Goal: Navigation & Orientation: Find specific page/section

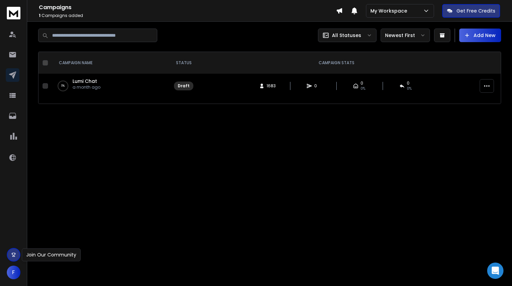
click at [13, 246] on div "F" at bounding box center [13, 143] width 27 height 286
click at [14, 260] on link at bounding box center [14, 255] width 14 height 14
click at [16, 274] on span "F" at bounding box center [14, 273] width 14 height 14
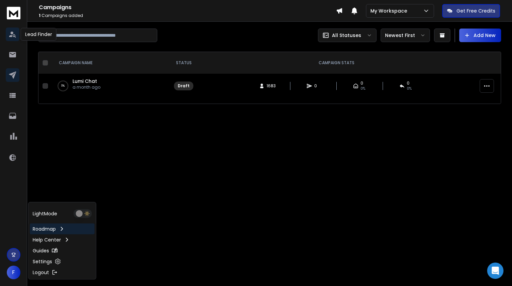
click at [8, 35] on link at bounding box center [13, 35] width 14 height 14
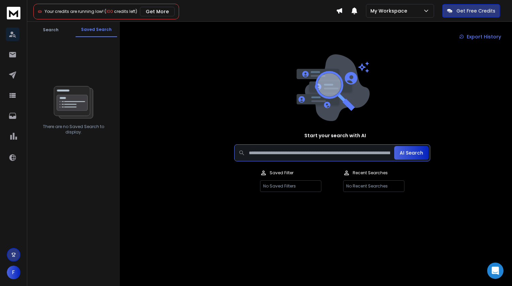
click at [87, 32] on button "Saved Search" at bounding box center [97, 30] width 42 height 14
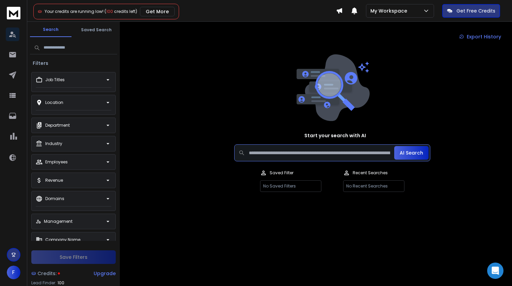
click at [51, 30] on button "Search" at bounding box center [51, 30] width 42 height 14
click at [72, 82] on div "Job Titles" at bounding box center [74, 80] width 76 height 7
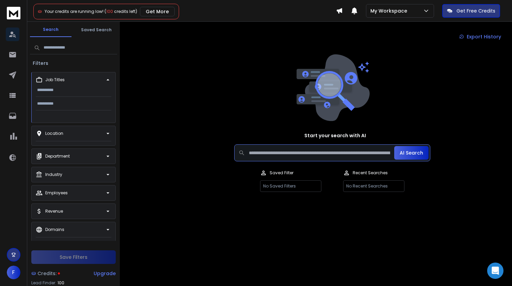
click at [72, 82] on div "Job Titles" at bounding box center [74, 80] width 76 height 7
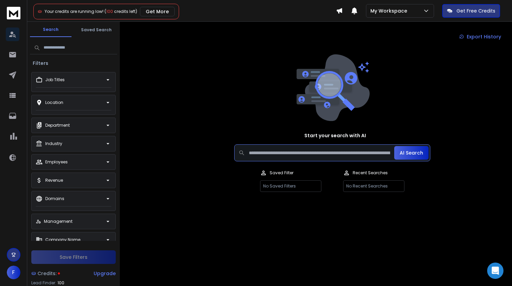
scroll to position [32, 0]
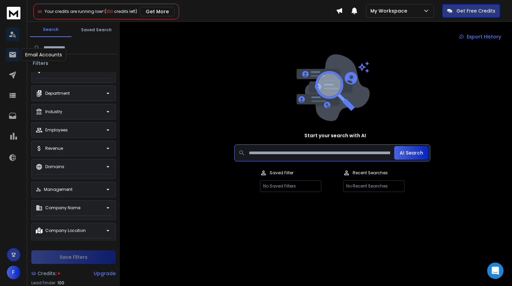
click at [13, 52] on icon at bounding box center [12, 54] width 7 height 5
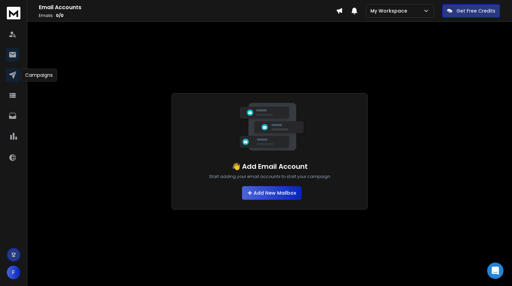
click at [10, 76] on icon at bounding box center [13, 75] width 8 height 8
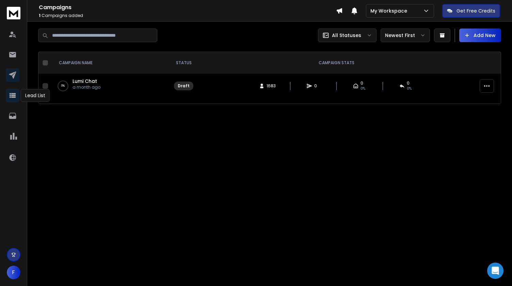
click at [12, 93] on icon at bounding box center [13, 95] width 6 height 5
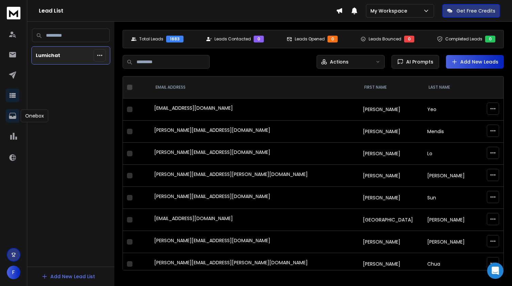
click at [11, 114] on icon at bounding box center [13, 116] width 8 height 8
